Goal: Task Accomplishment & Management: Complete application form

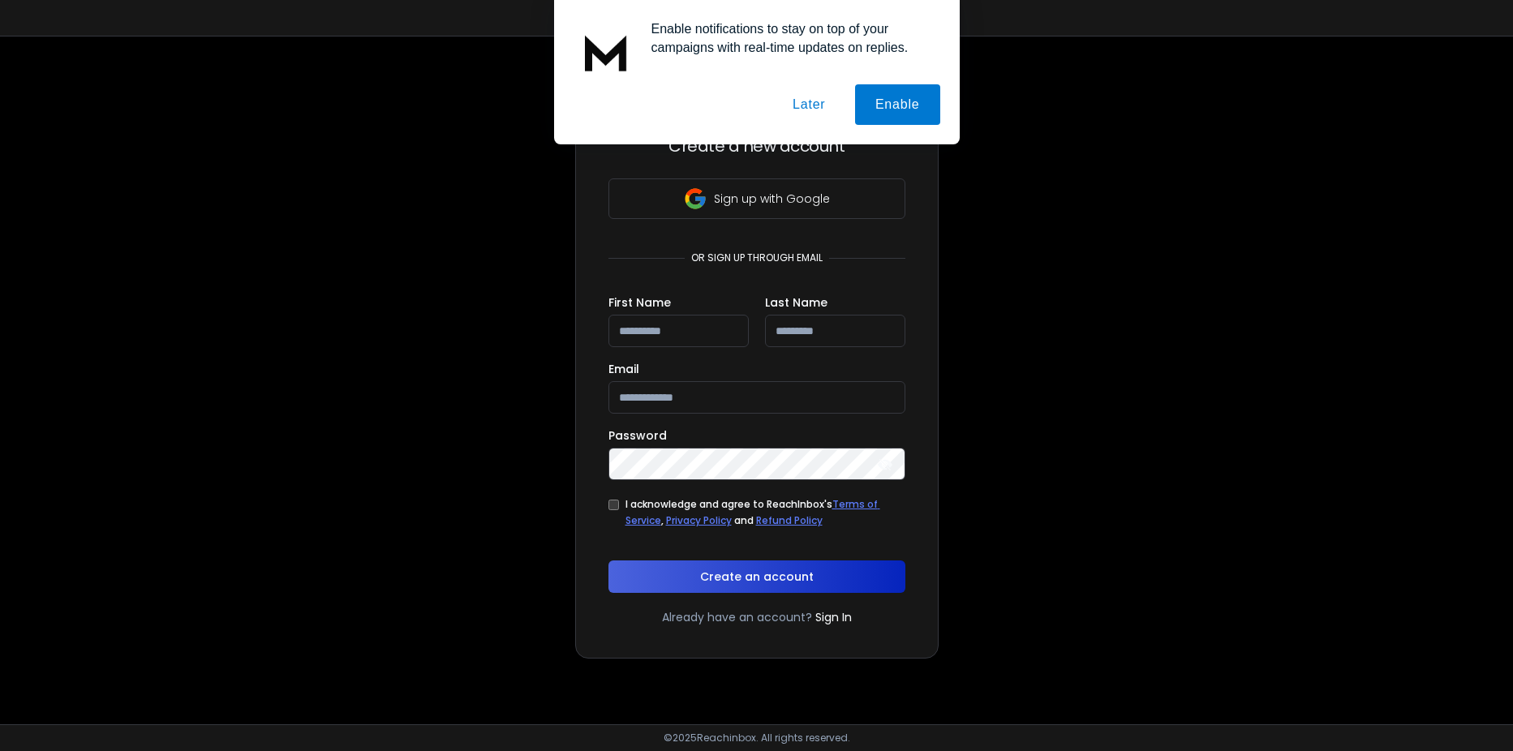
click at [827, 111] on button "Later" at bounding box center [808, 104] width 73 height 41
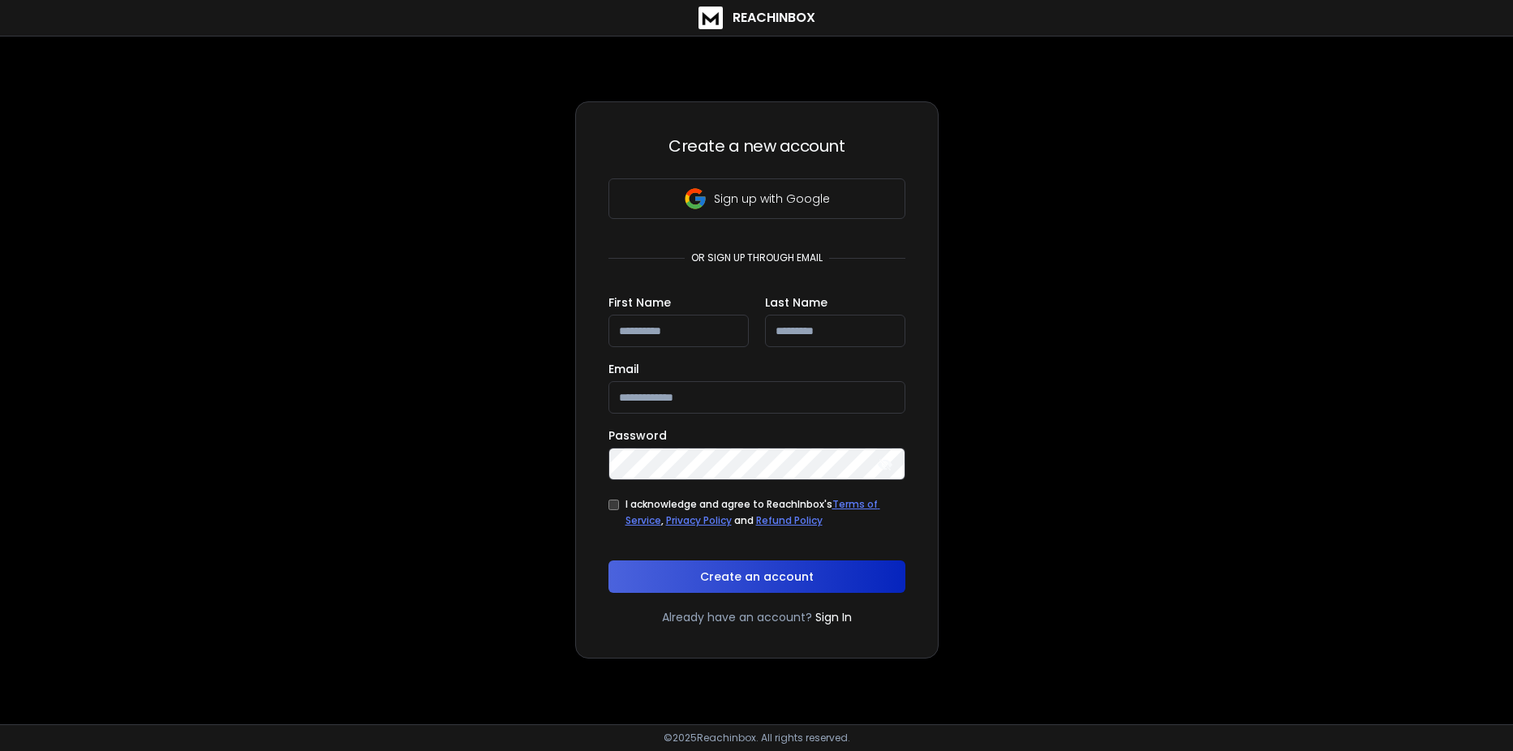
click at [659, 332] on input "text" at bounding box center [678, 331] width 140 height 32
type input "********"
type input "**********"
click at [889, 467] on icon at bounding box center [885, 465] width 15 height 10
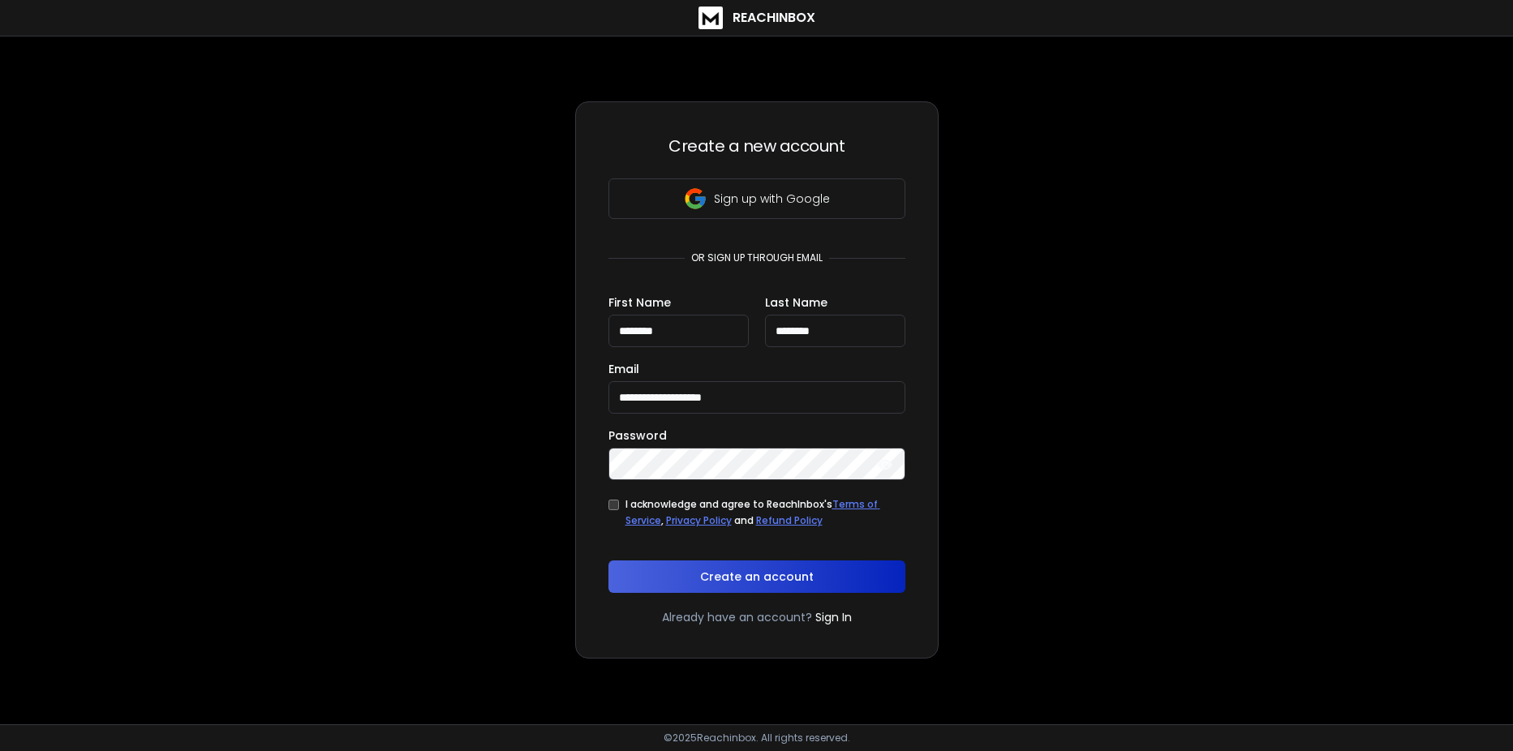
click at [744, 566] on button "Create an account" at bounding box center [756, 577] width 297 height 32
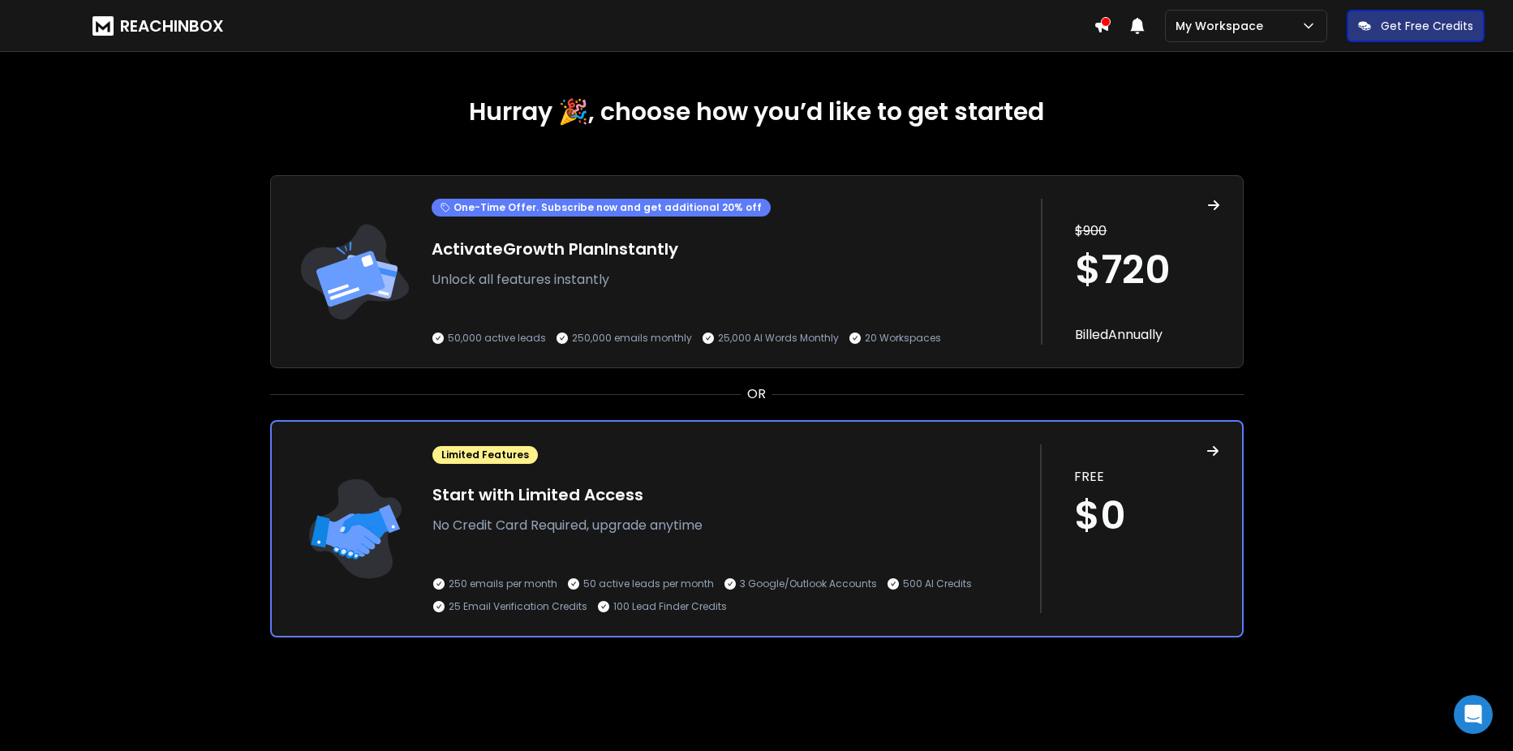
click at [775, 523] on p "No Credit Card Required, upgrade anytime" at bounding box center [728, 525] width 592 height 19
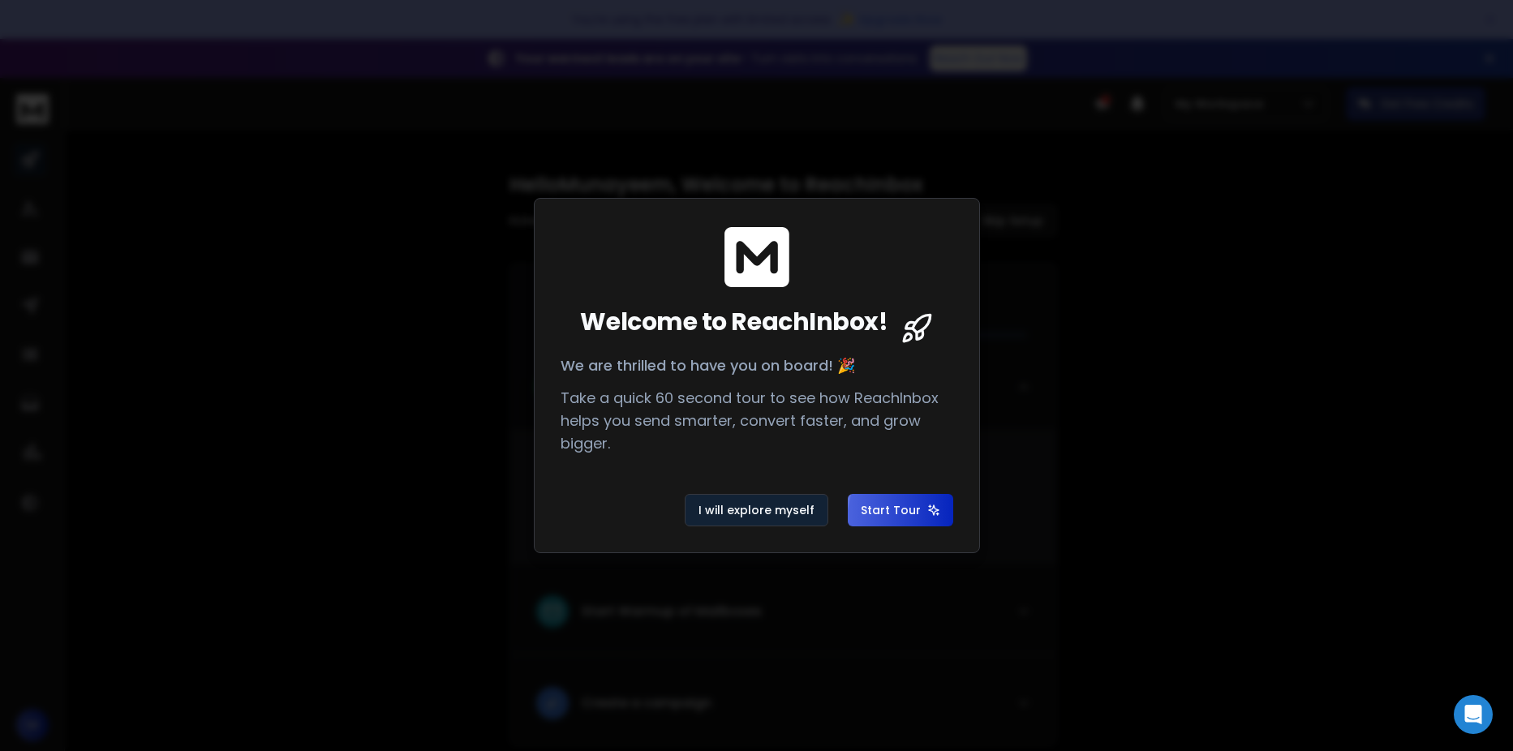
click at [803, 516] on button "I will explore myself" at bounding box center [757, 510] width 144 height 32
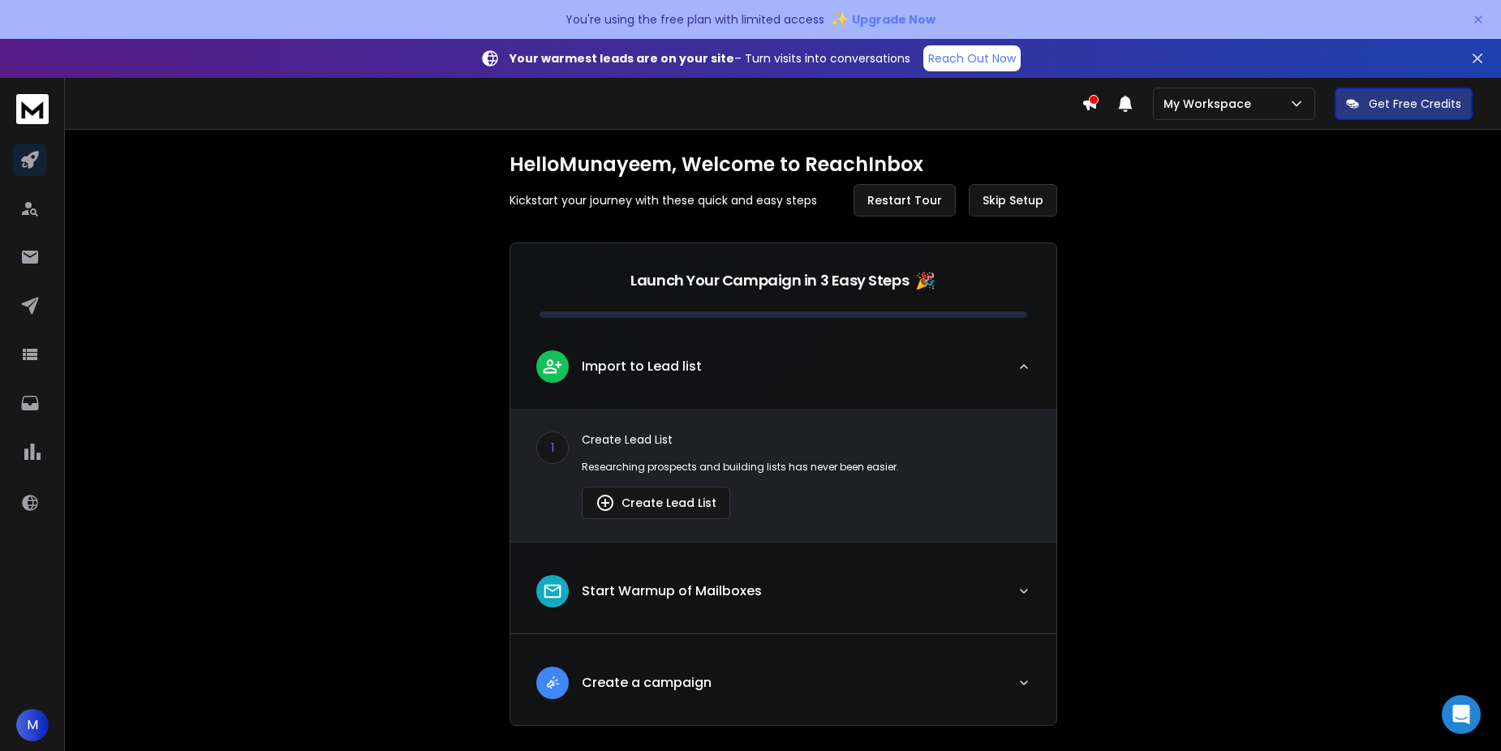
scroll to position [37, 0]
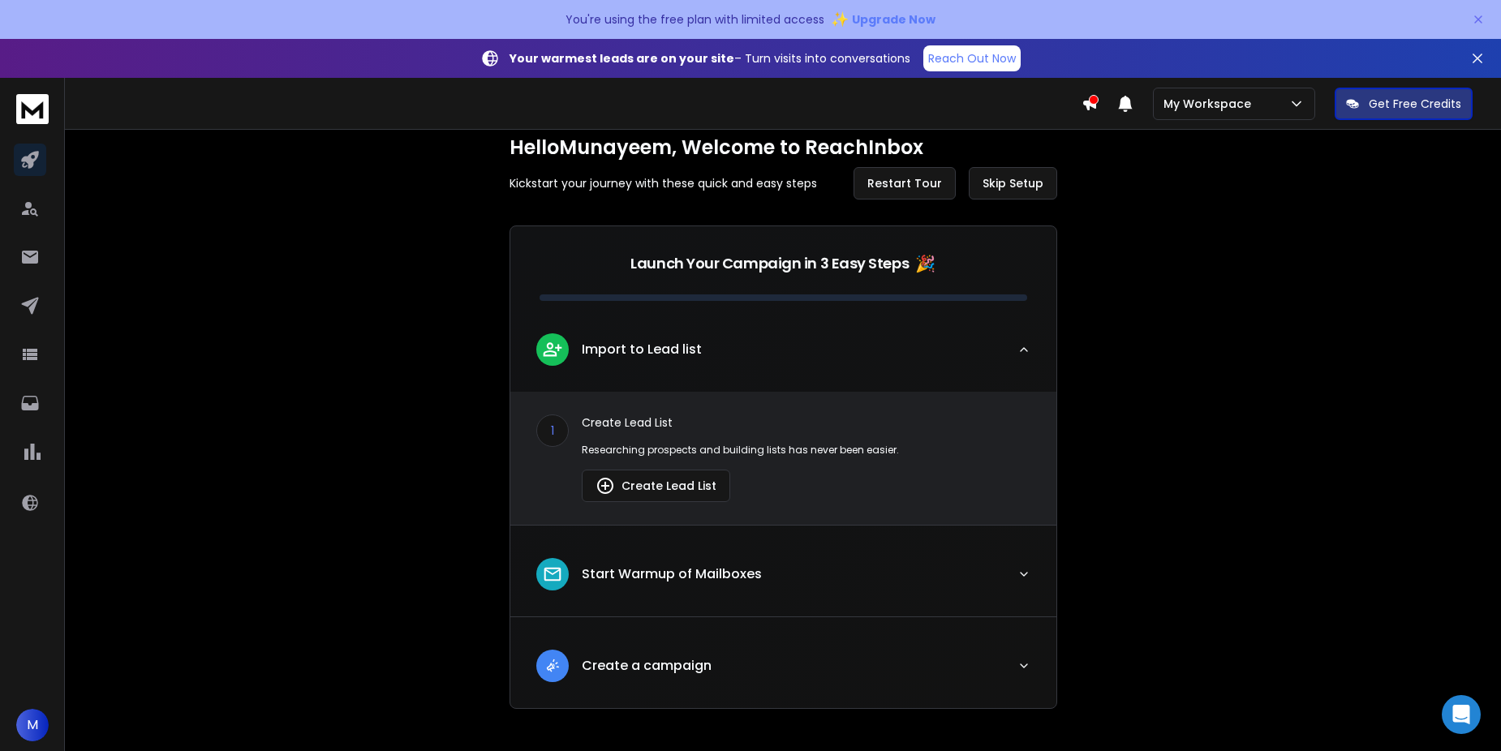
click at [1017, 578] on icon "button" at bounding box center [1023, 574] width 13 height 13
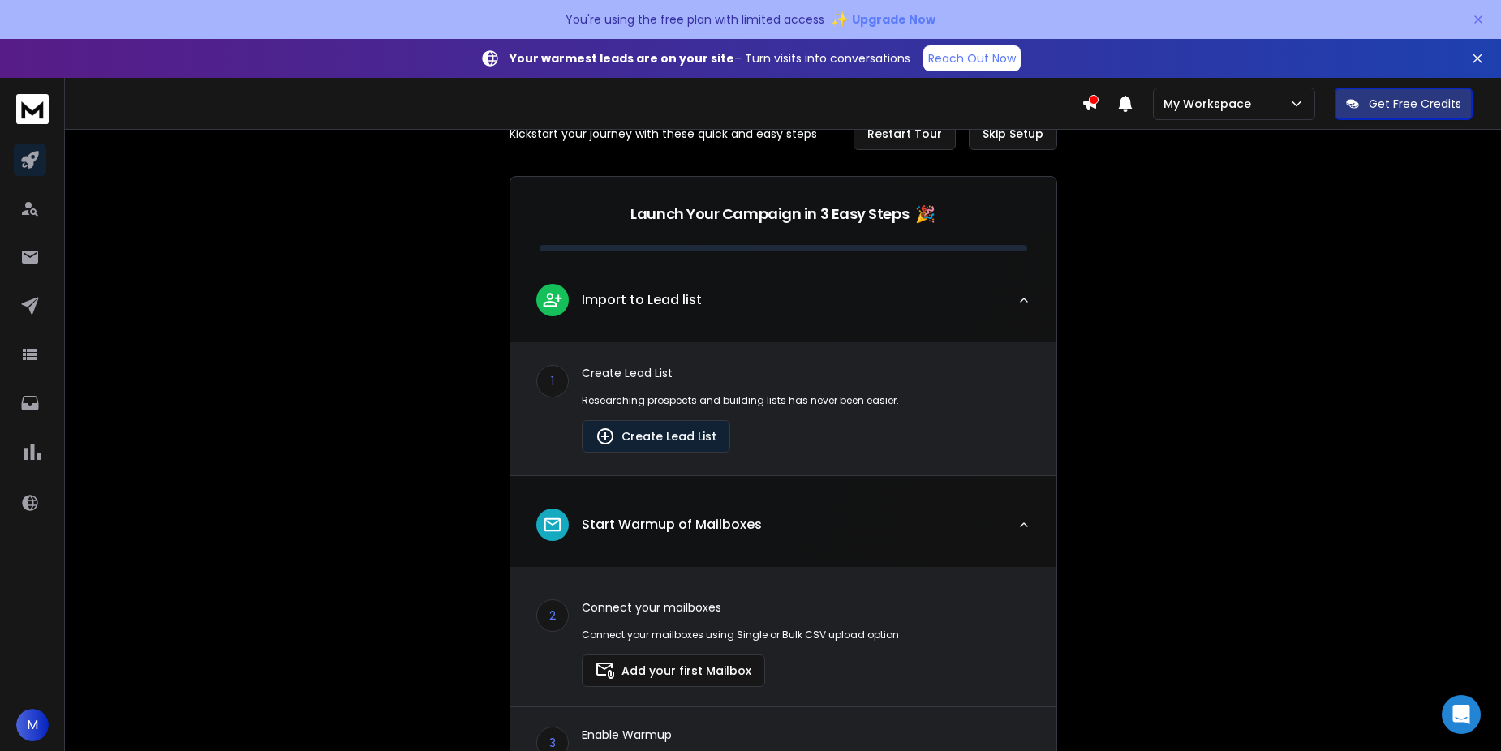
scroll to position [0, 0]
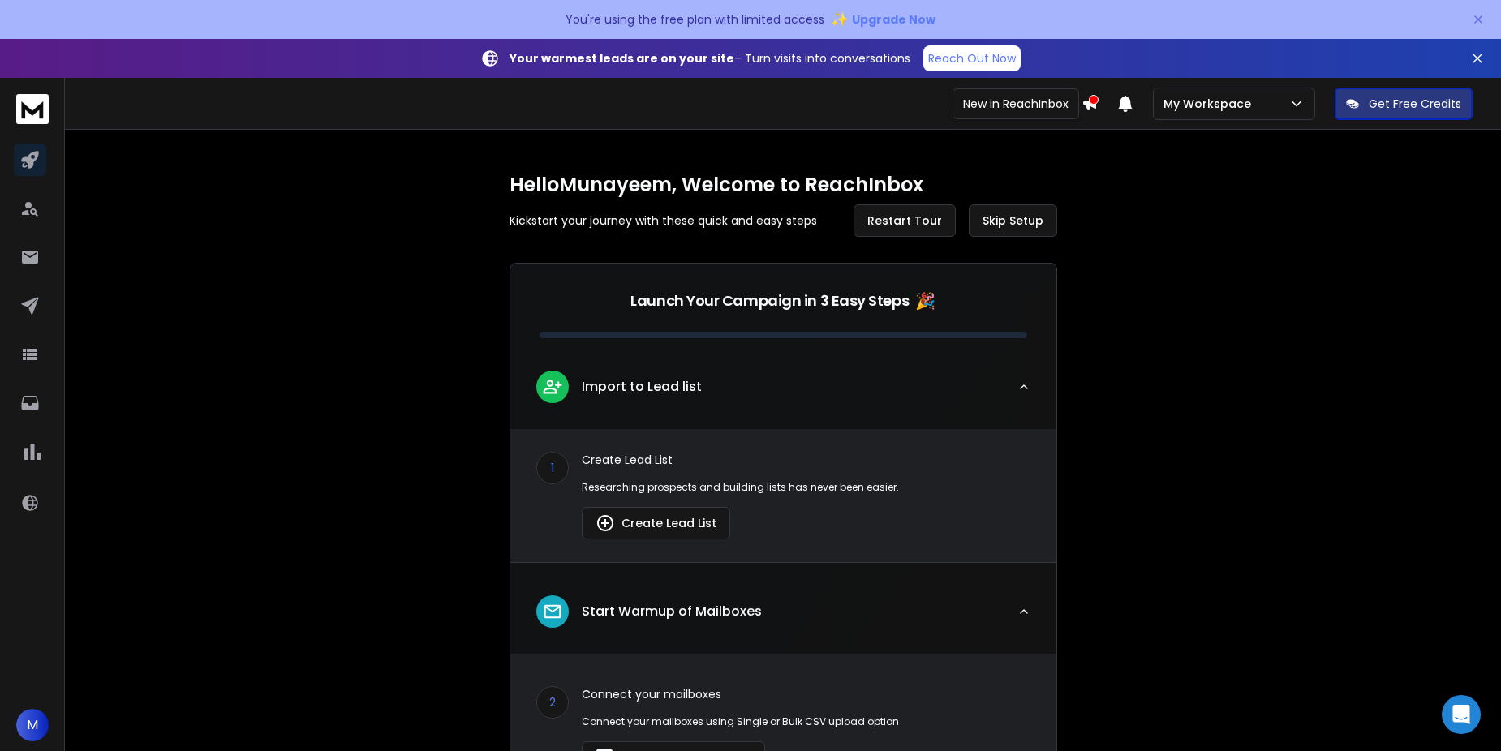
click at [1093, 105] on icon at bounding box center [1089, 103] width 13 height 13
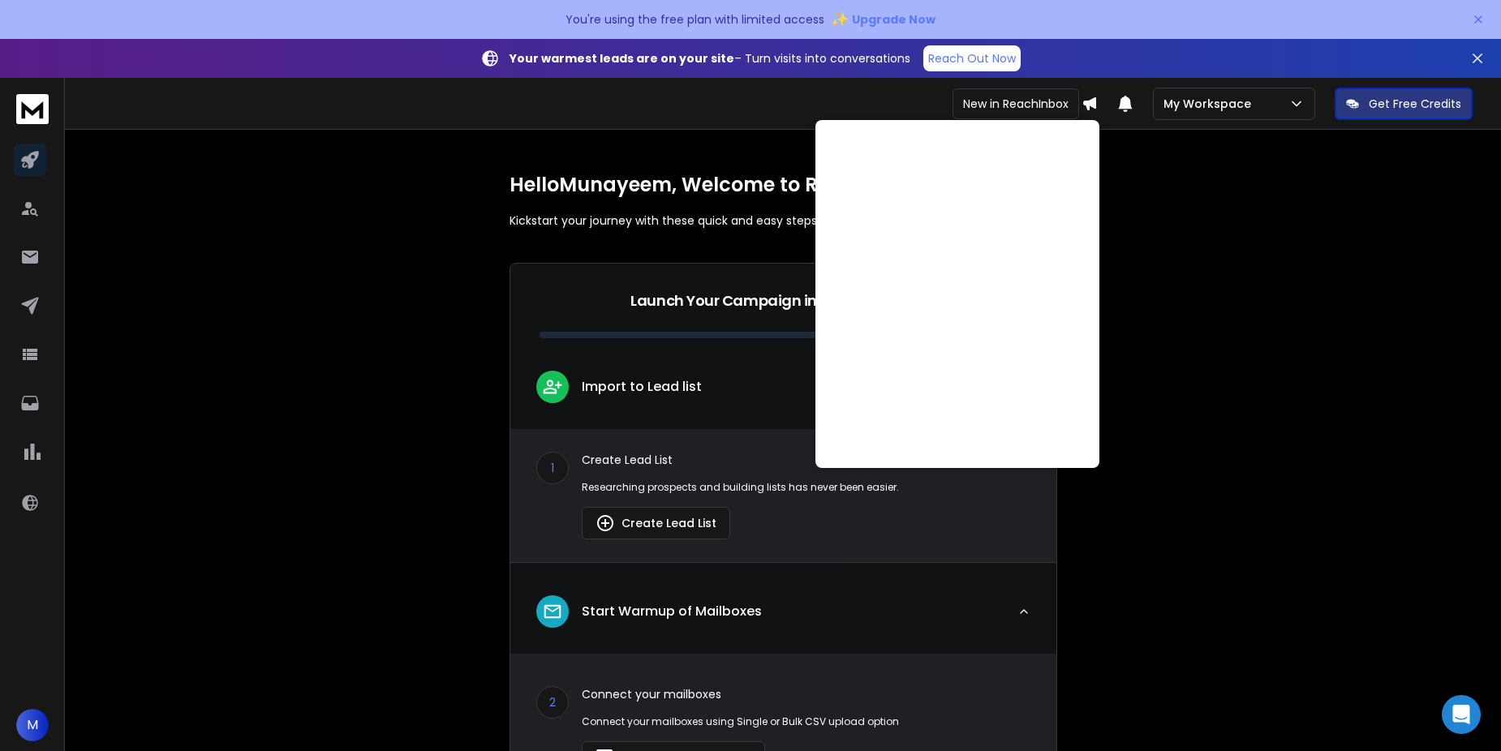
click at [1261, 316] on div "Hello [PERSON_NAME] , Welcome to ReachInbox Kickstart your journey with these q…" at bounding box center [783, 599] width 1384 height 906
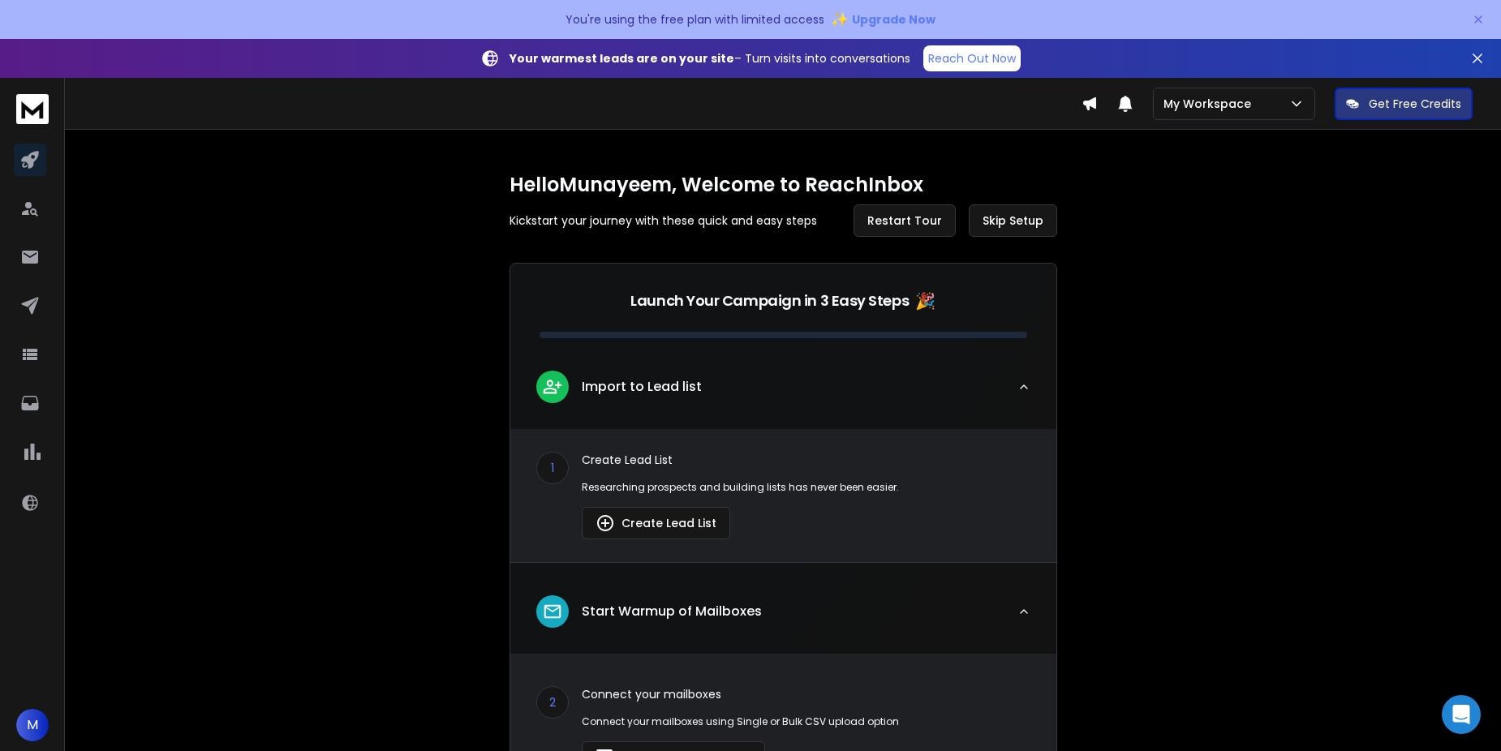
click at [763, 361] on button "Import to Lead list" at bounding box center [783, 393] width 546 height 71
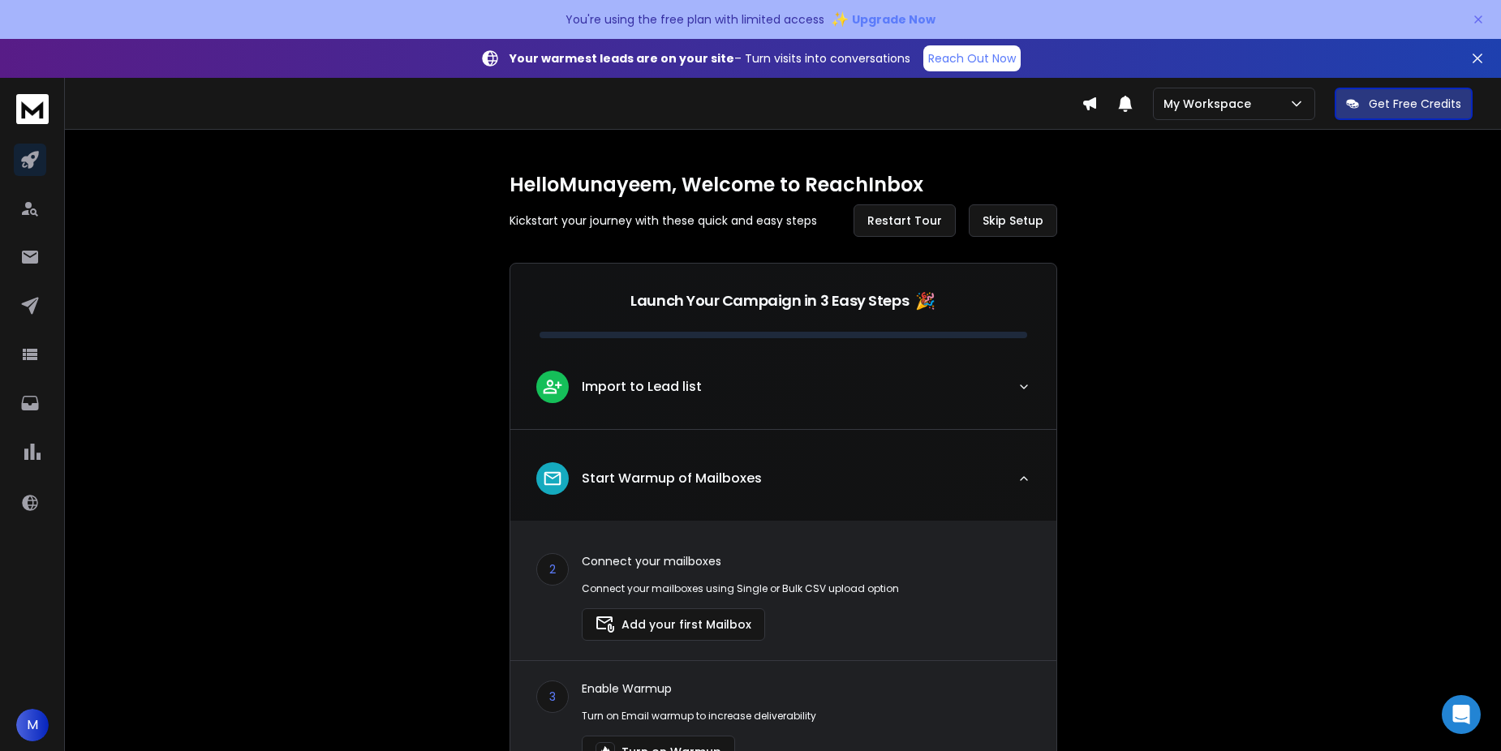
click at [763, 361] on button "Import to Lead list" at bounding box center [783, 393] width 546 height 71
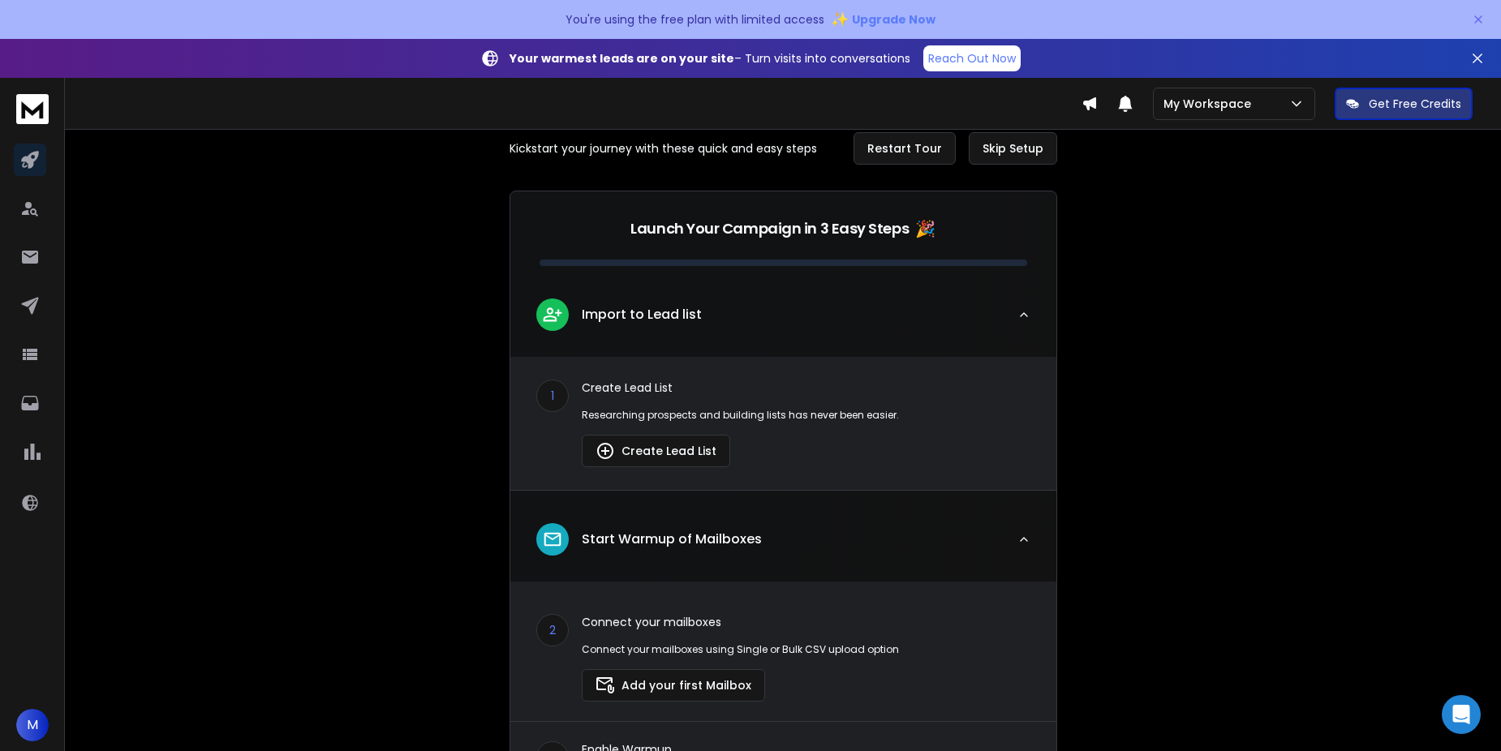
scroll to position [243, 0]
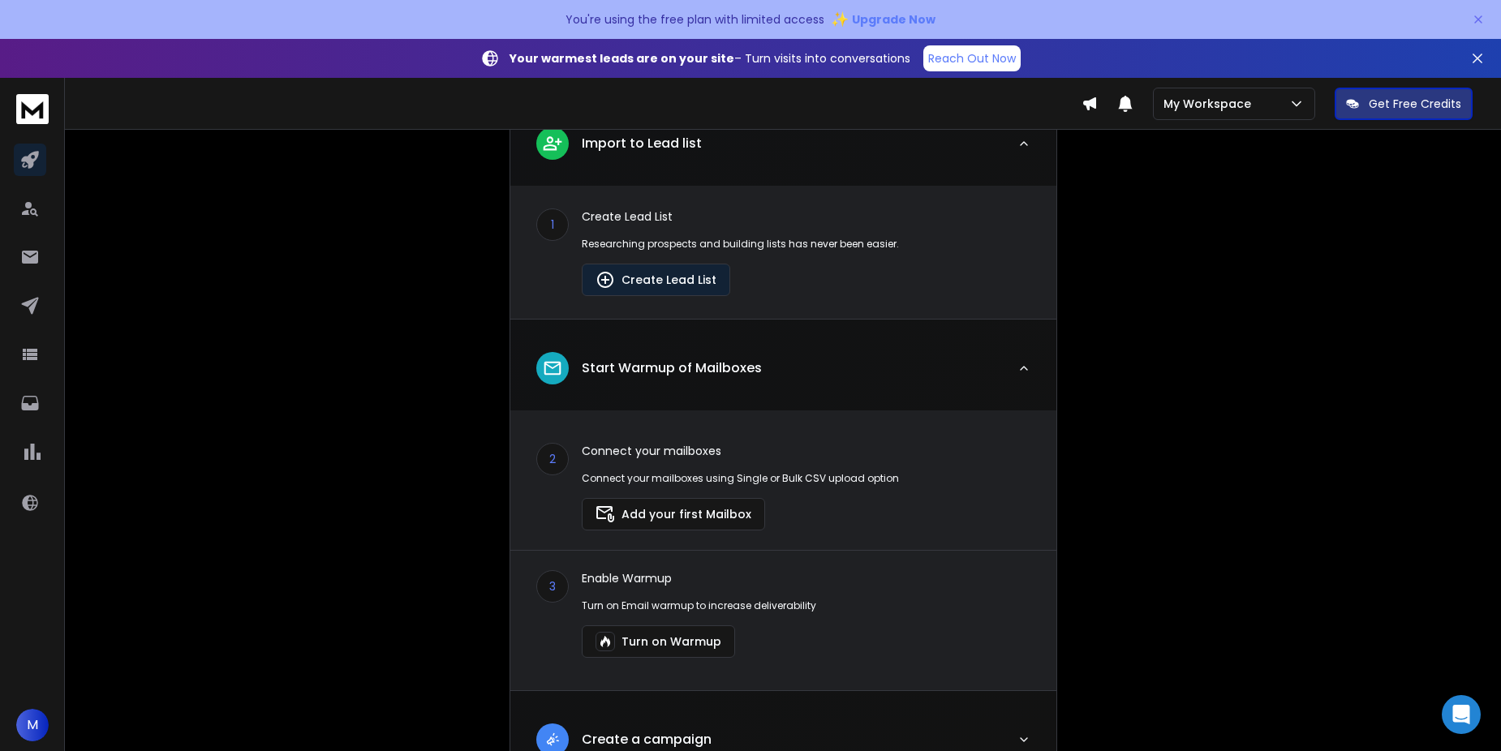
click at [658, 277] on button "Create Lead List" at bounding box center [656, 280] width 148 height 32
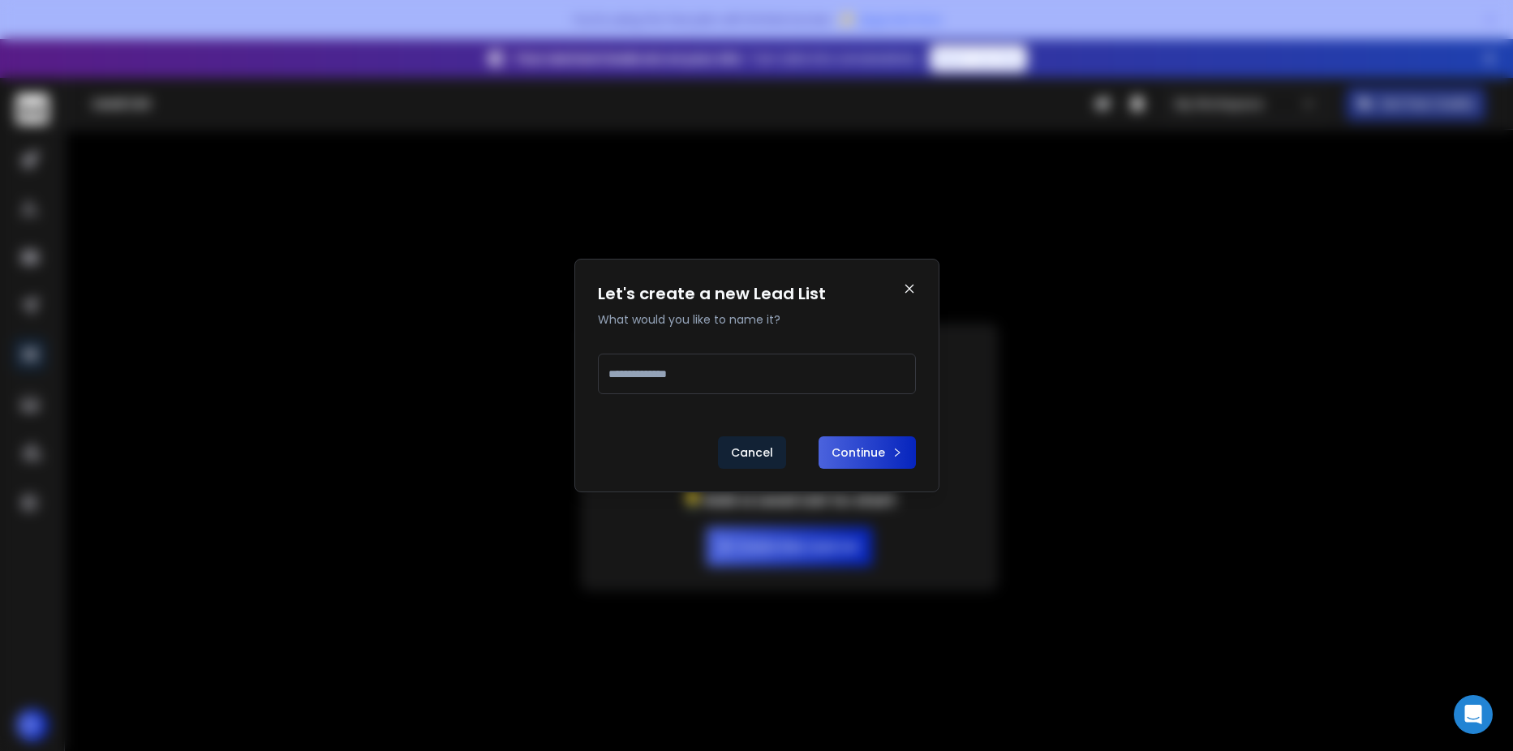
click at [756, 458] on button "Cancel" at bounding box center [752, 452] width 68 height 32
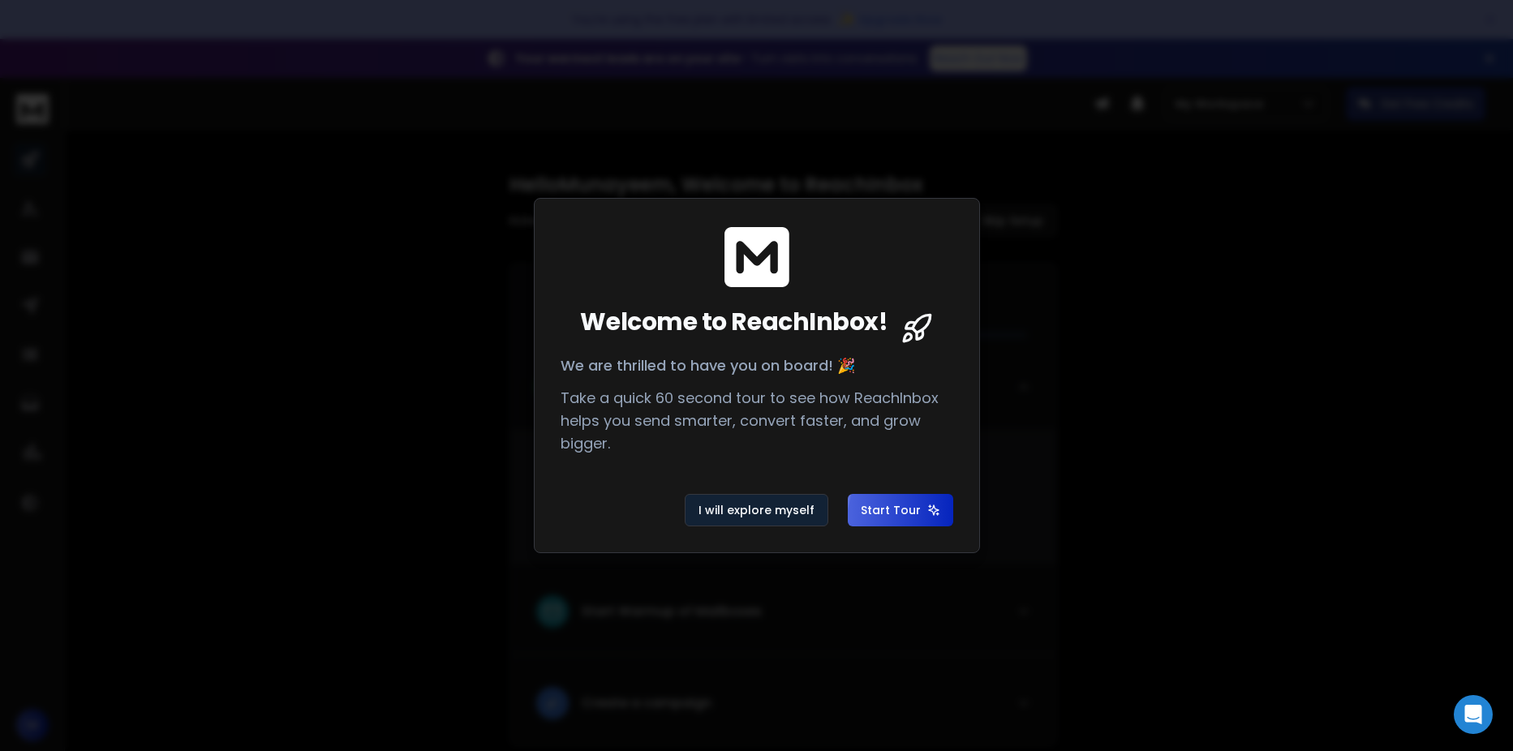
click at [818, 513] on button "I will explore myself" at bounding box center [757, 510] width 144 height 32
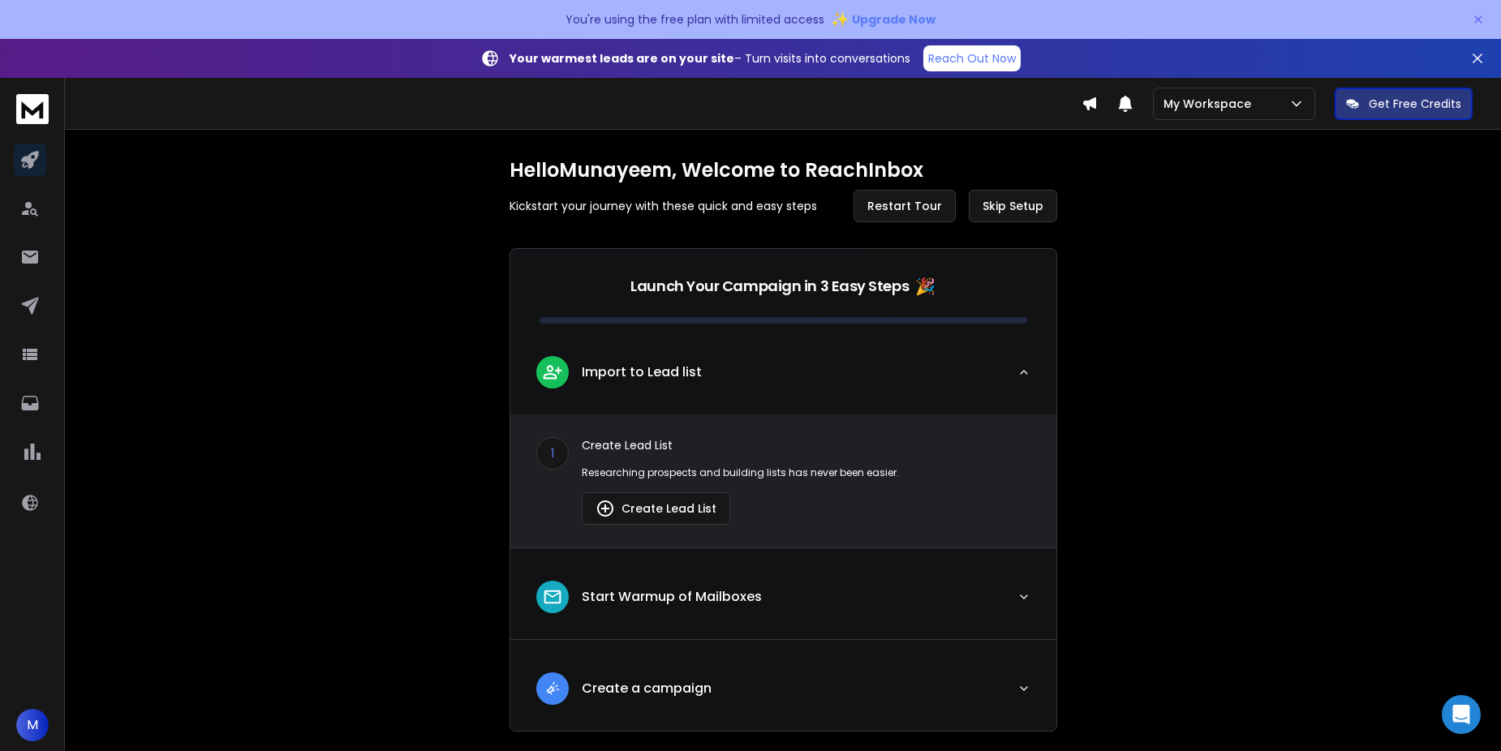
scroll to position [37, 0]
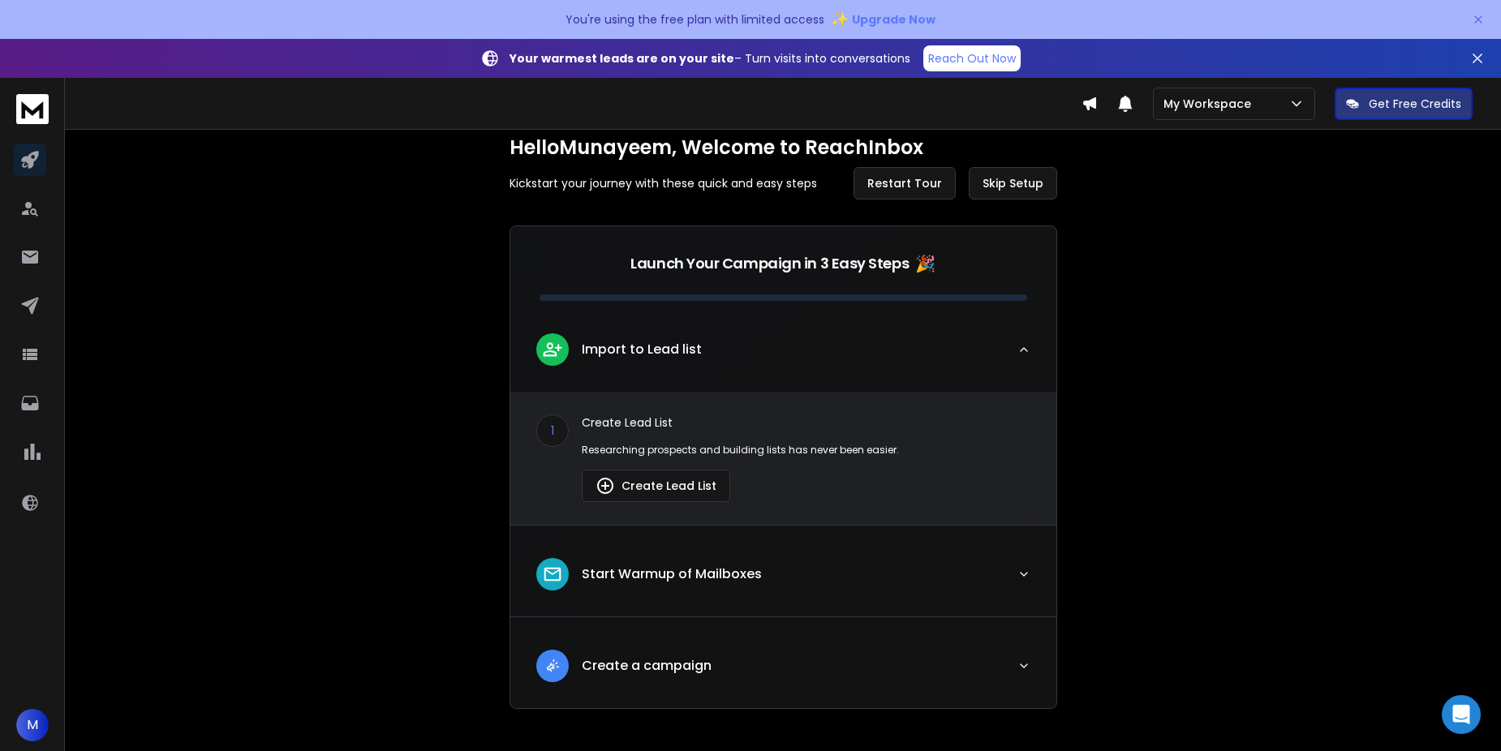
click at [754, 589] on div "Start Warmup of Mailboxes" at bounding box center [649, 574] width 226 height 32
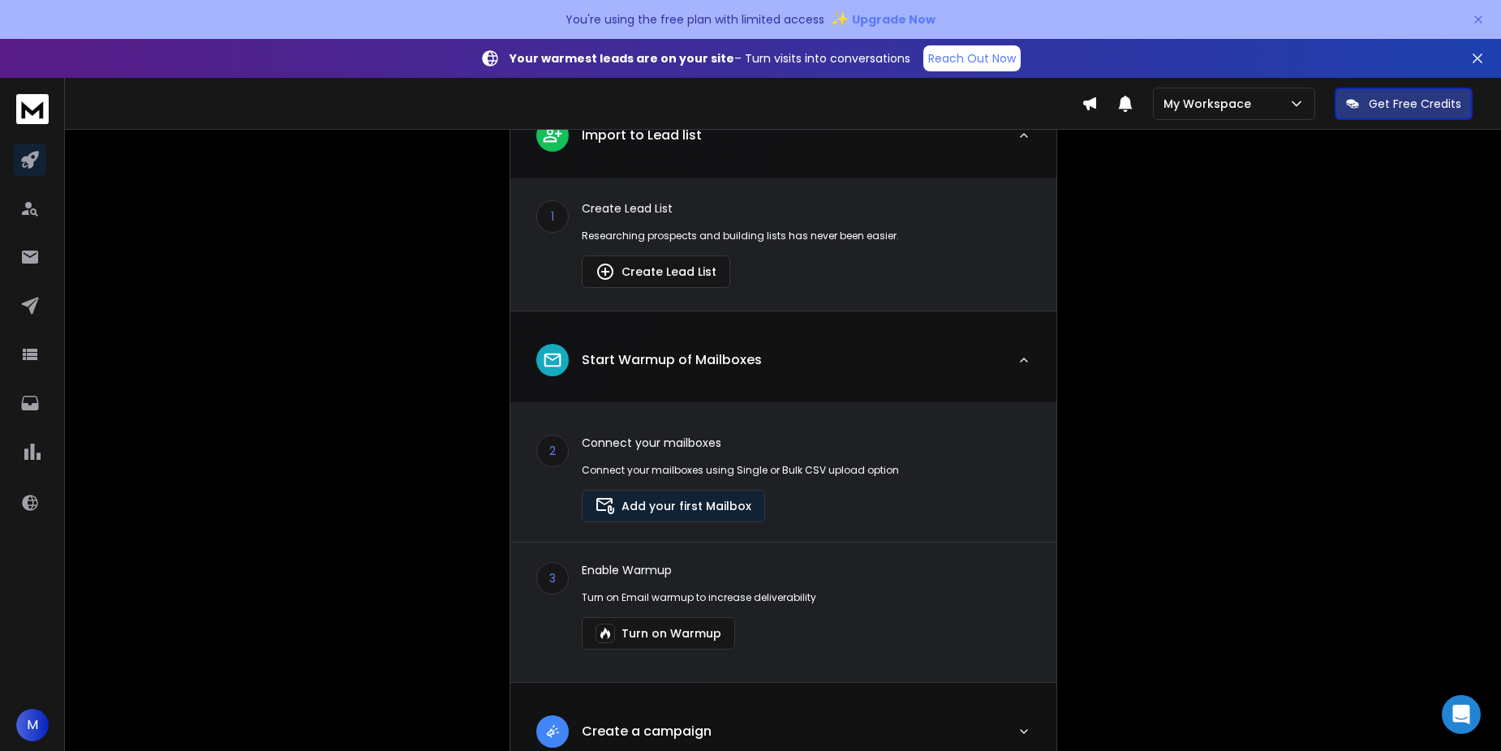
scroll to position [317, 0]
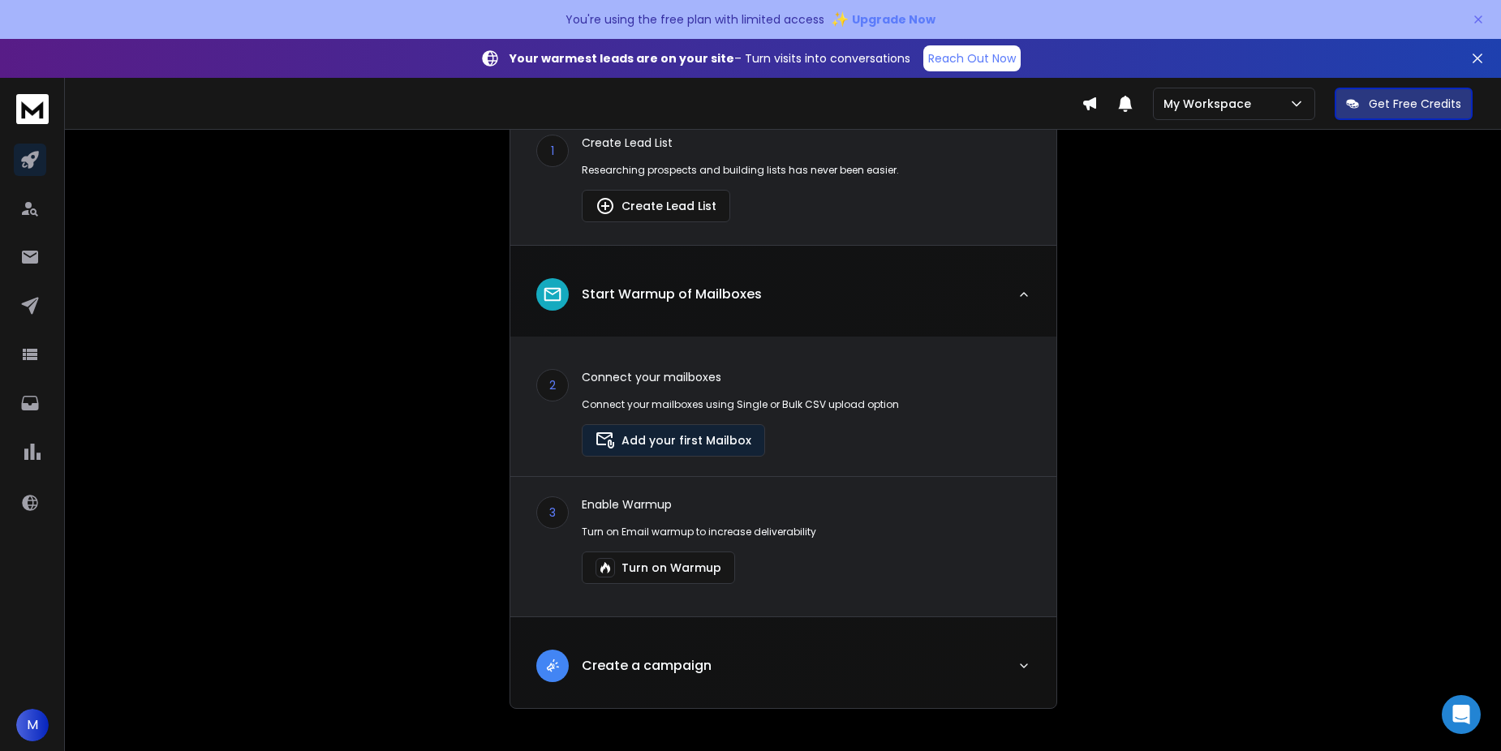
click at [694, 428] on button "Add your first Mailbox" at bounding box center [673, 440] width 183 height 32
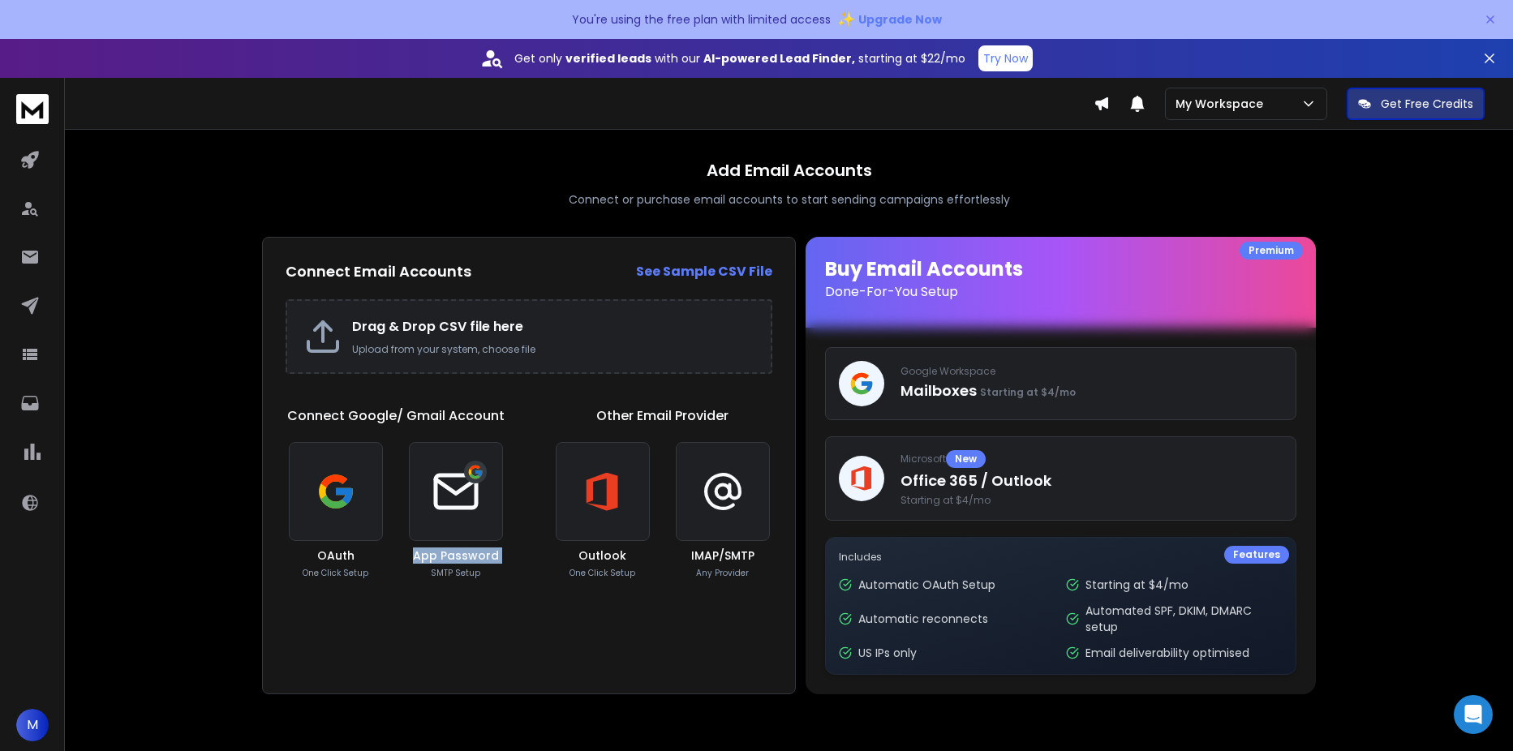
drag, startPoint x: 453, startPoint y: 515, endPoint x: 409, endPoint y: 647, distance: 139.3
click at [409, 647] on div "Connect Email Accounts See Sample CSV File Drag & Drop CSV file here Upload fro…" at bounding box center [529, 466] width 534 height 458
drag, startPoint x: 409, startPoint y: 647, endPoint x: 359, endPoint y: 525, distance: 132.4
click at [359, 525] on div at bounding box center [336, 491] width 94 height 99
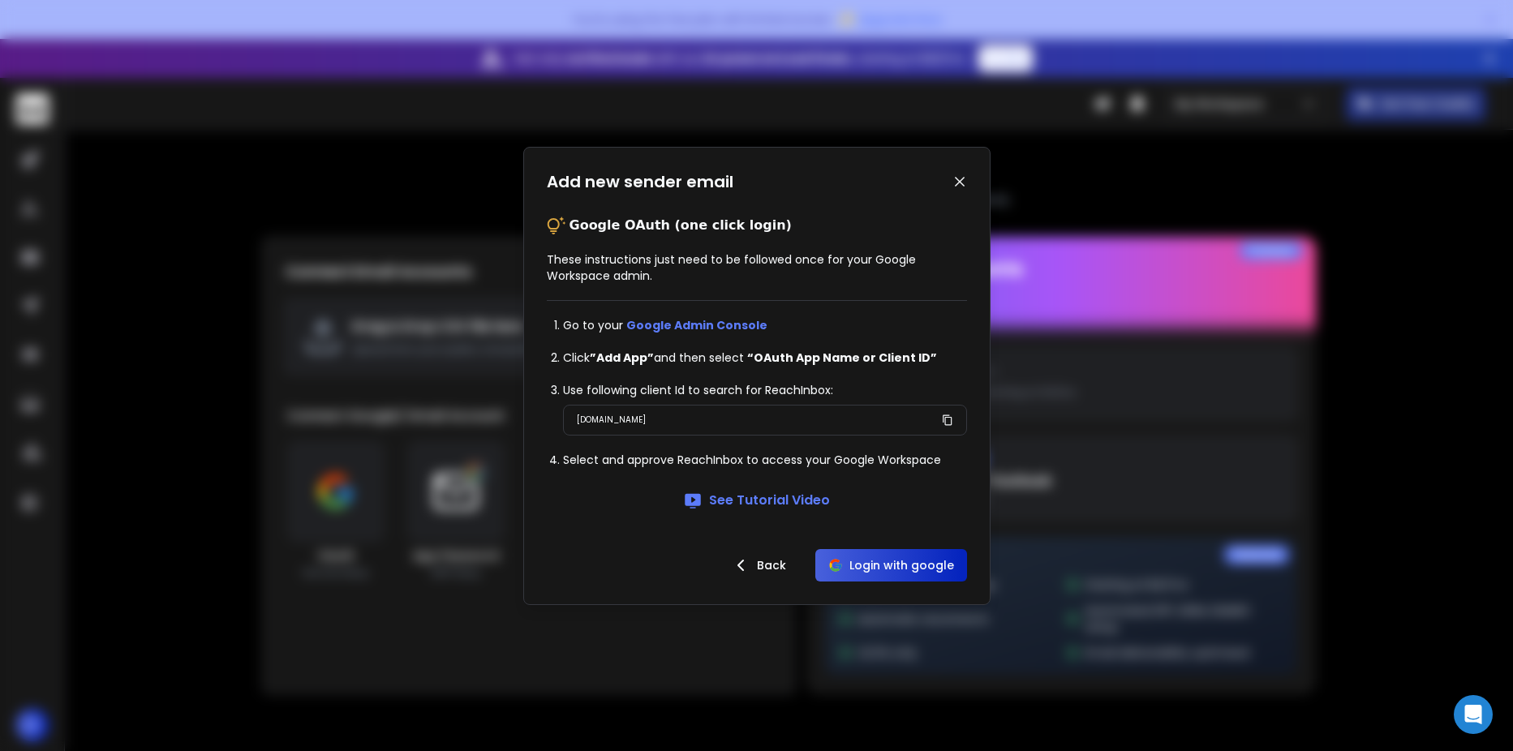
click at [940, 565] on button "Login with google" at bounding box center [891, 565] width 152 height 32
